Goal: Transaction & Acquisition: Subscribe to service/newsletter

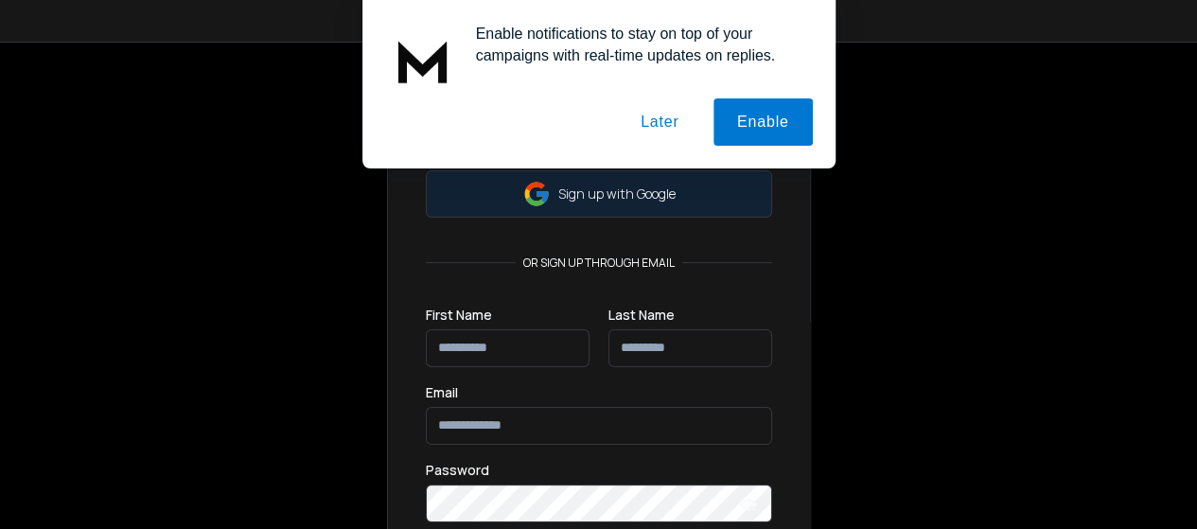
click at [601, 191] on p "Sign up with Google" at bounding box center [616, 193] width 117 height 19
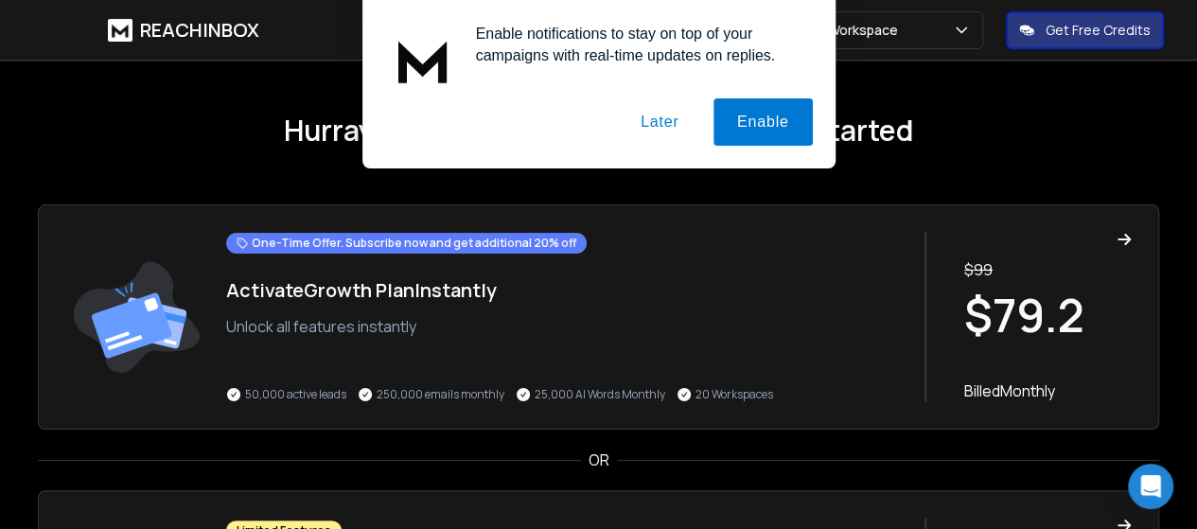
click at [775, 128] on button "Enable" at bounding box center [762, 121] width 99 height 47
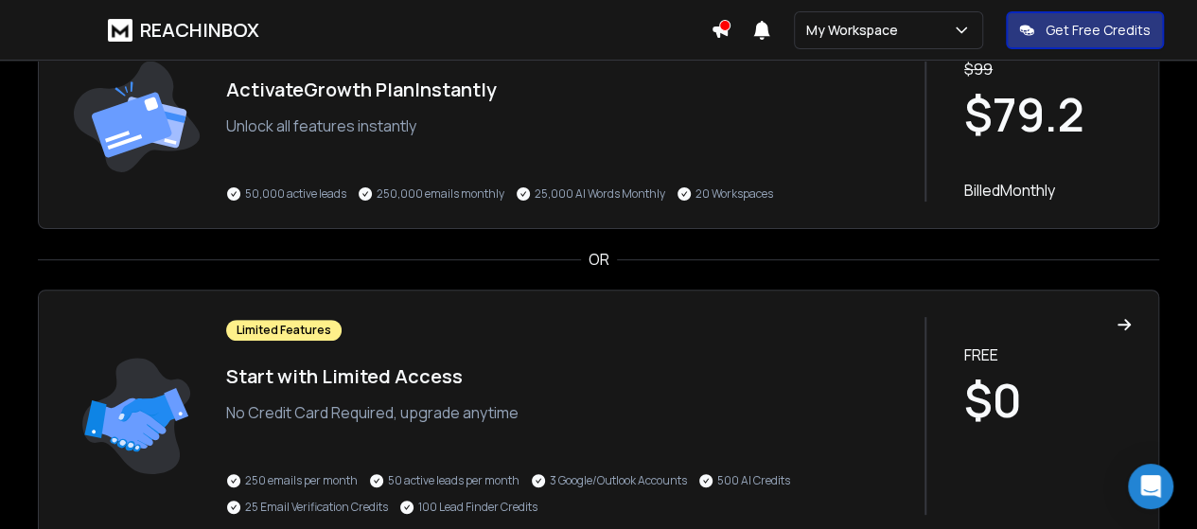
scroll to position [211, 0]
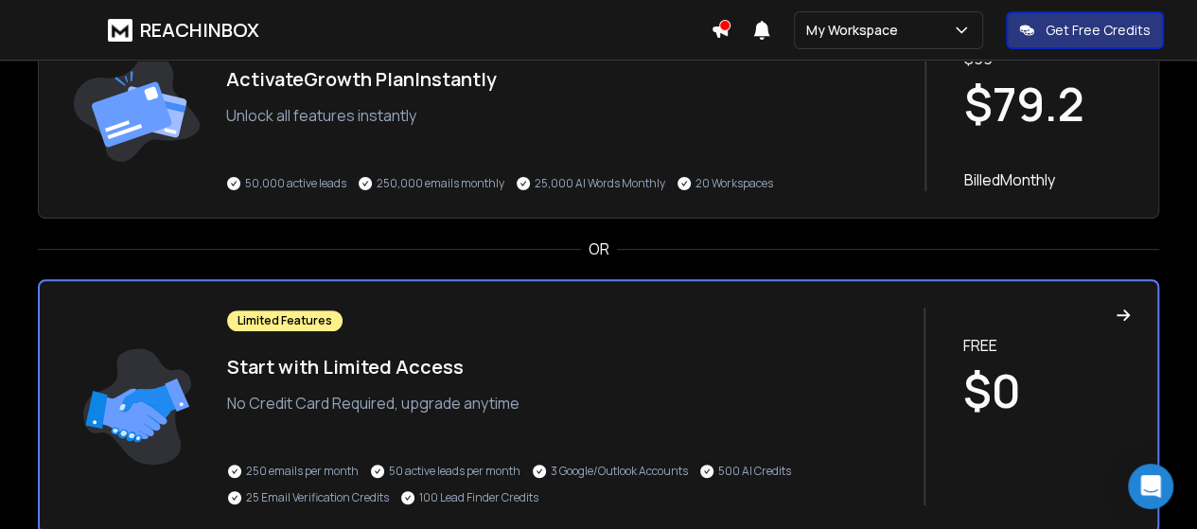
click at [320, 411] on p "No Credit Card Required, upgrade anytime" at bounding box center [565, 403] width 677 height 23
